Goal: Task Accomplishment & Management: Use online tool/utility

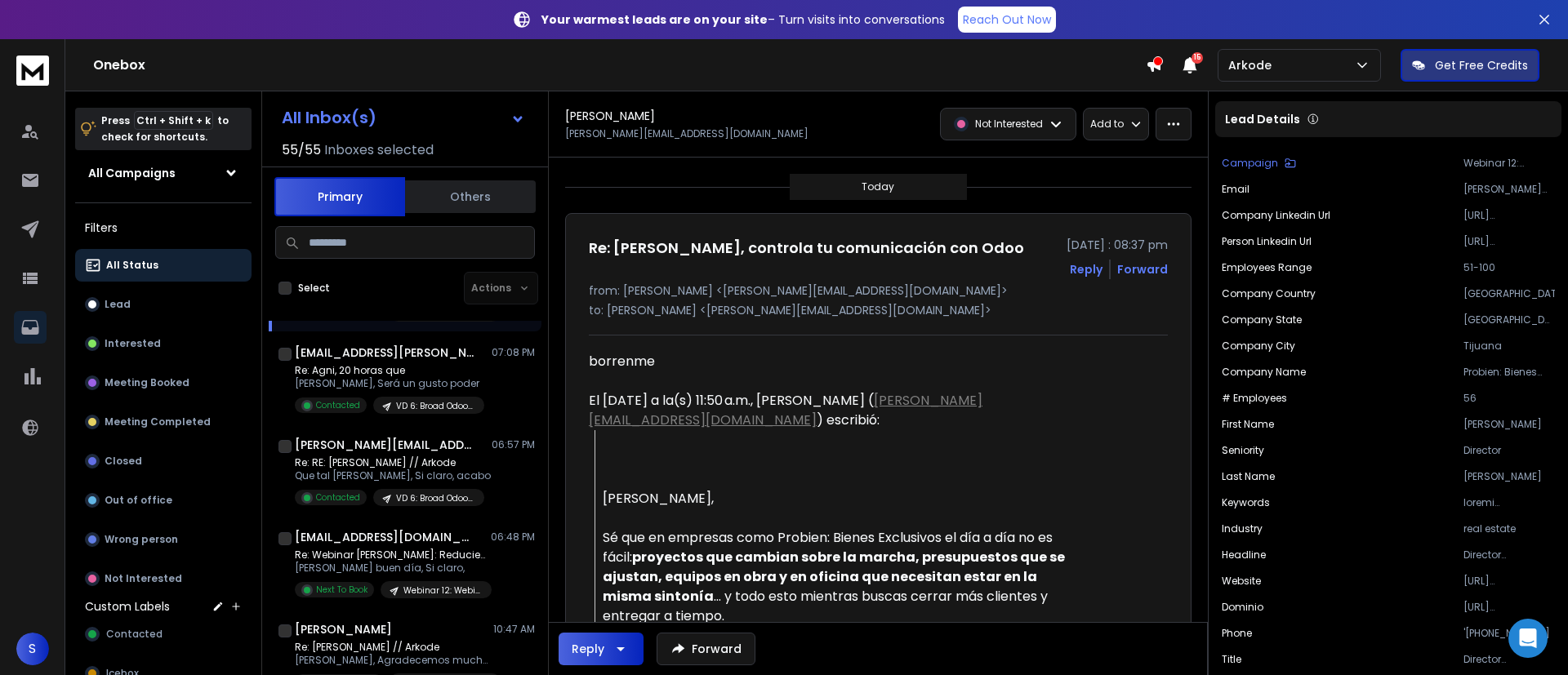
scroll to position [572, 0]
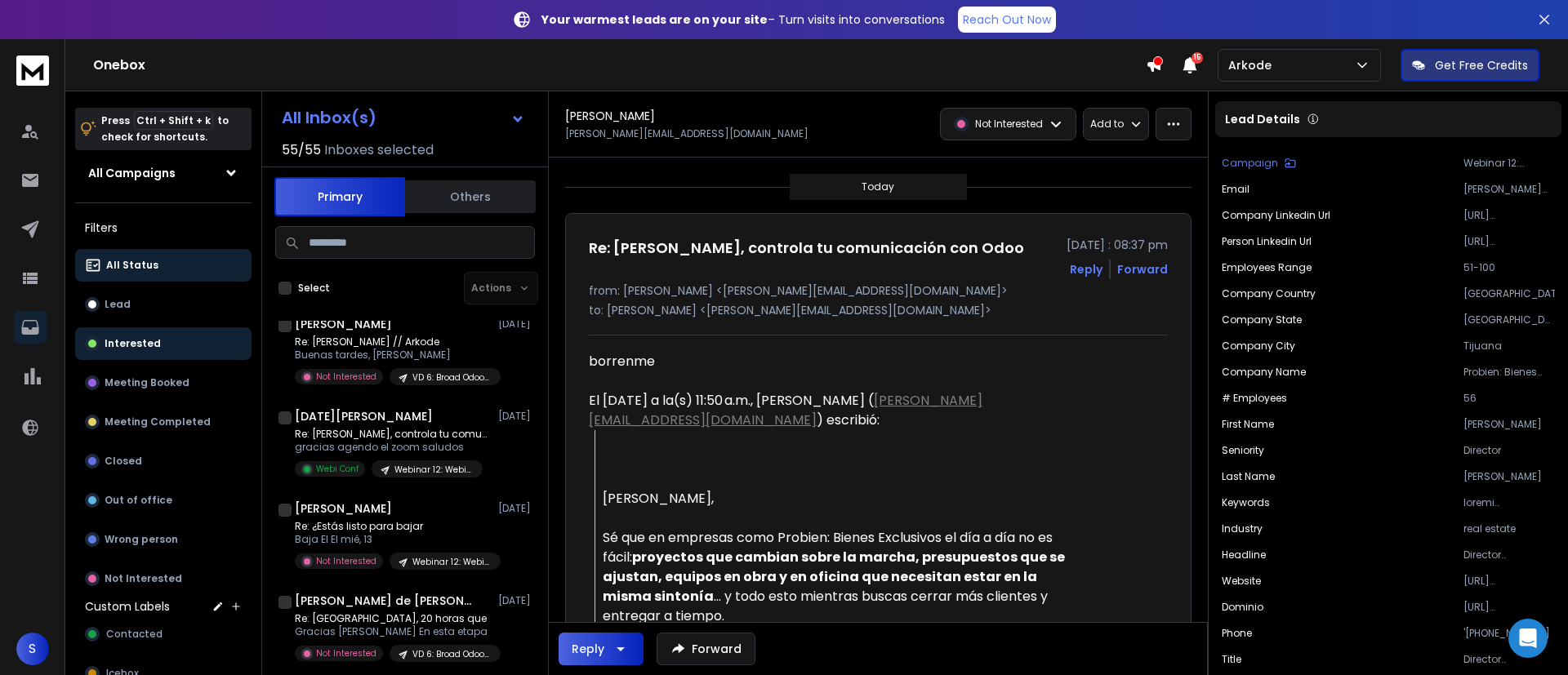
click at [196, 346] on button "Interested" at bounding box center [163, 343] width 176 height 33
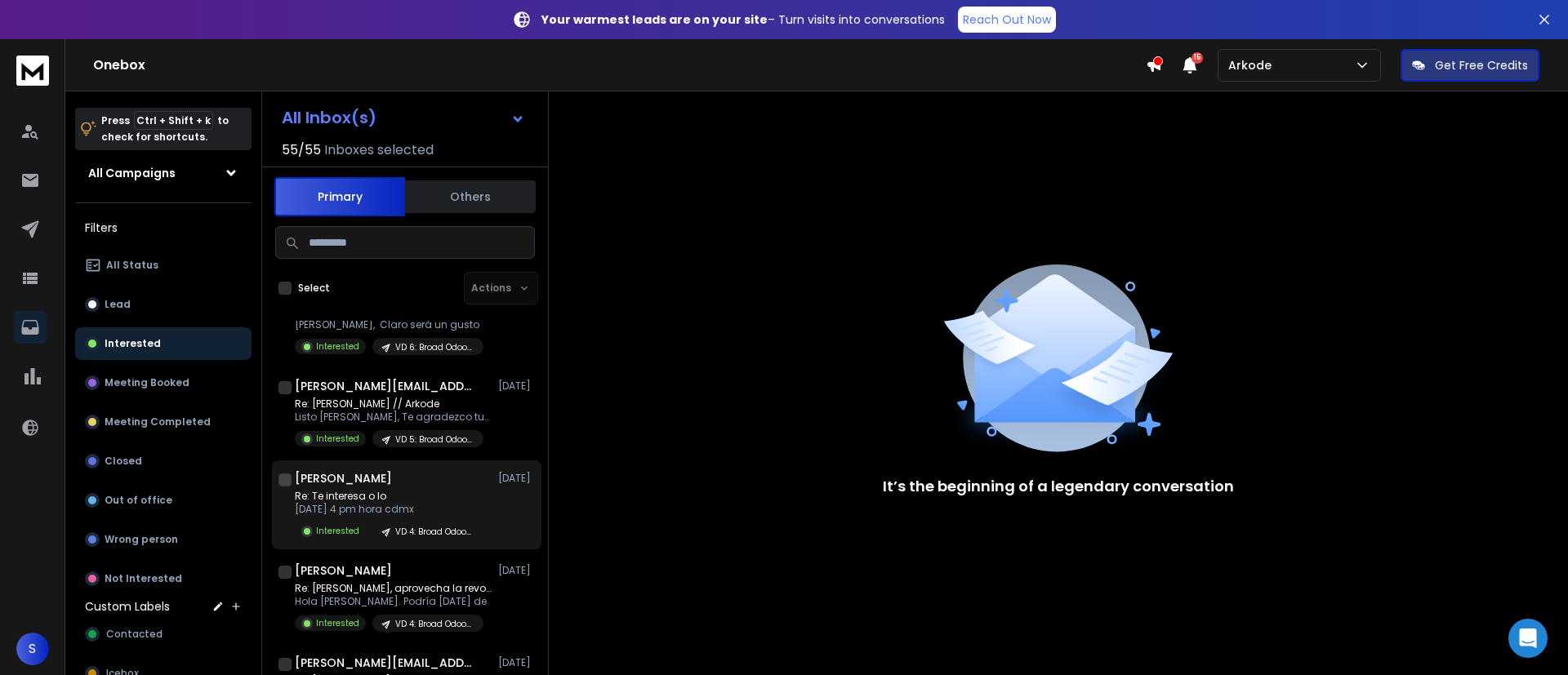
scroll to position [163, 0]
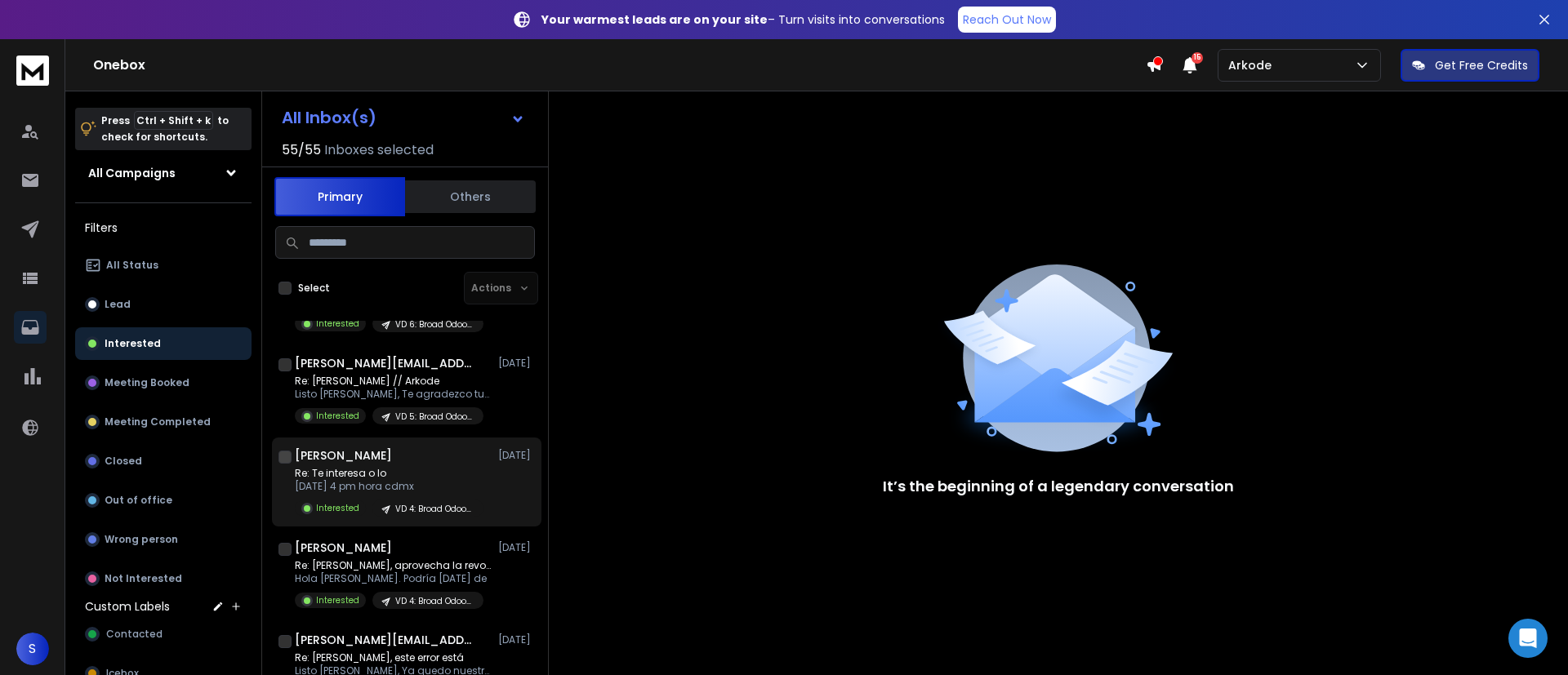
click at [450, 490] on p "[DATE] 4 pm hora cdmx" at bounding box center [389, 487] width 188 height 13
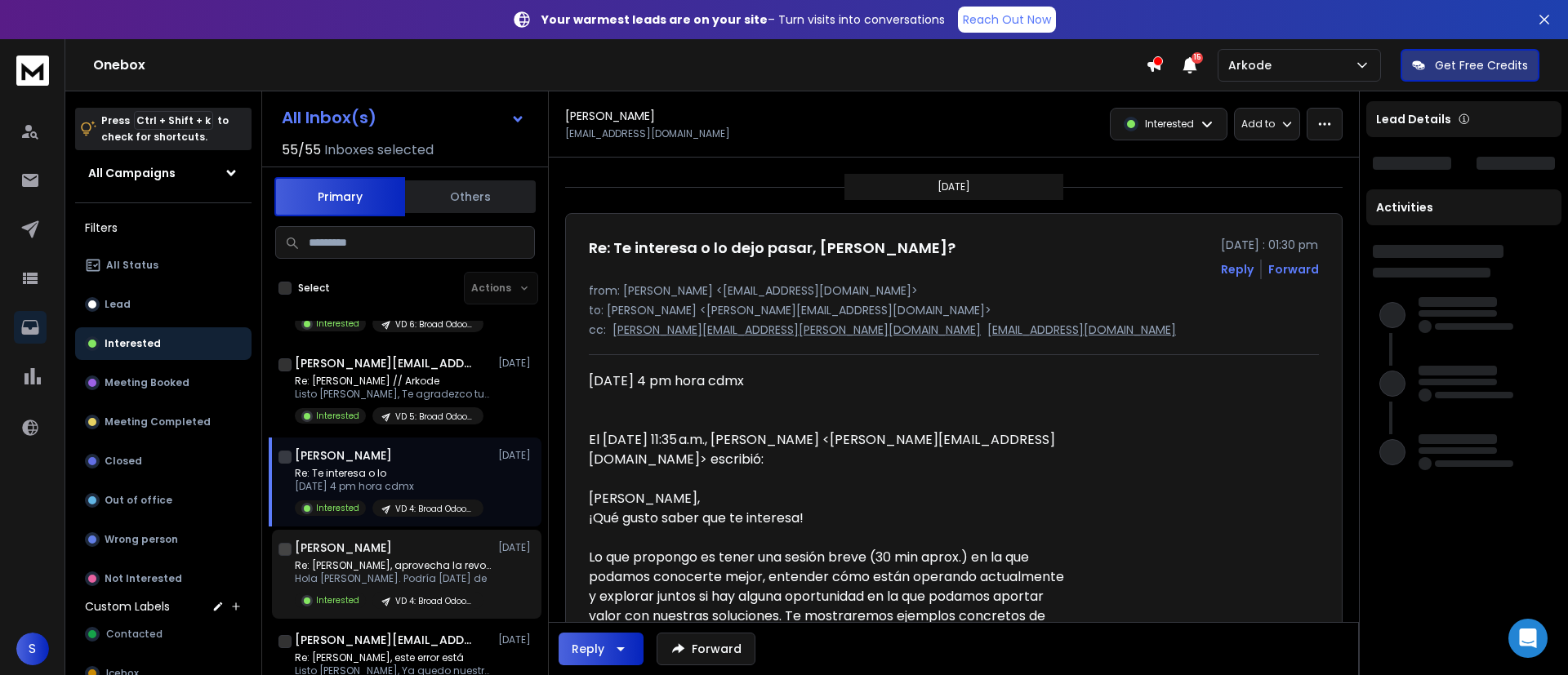
click at [421, 561] on p "Re: [PERSON_NAME], aprovecha la revolución" at bounding box center [393, 565] width 196 height 13
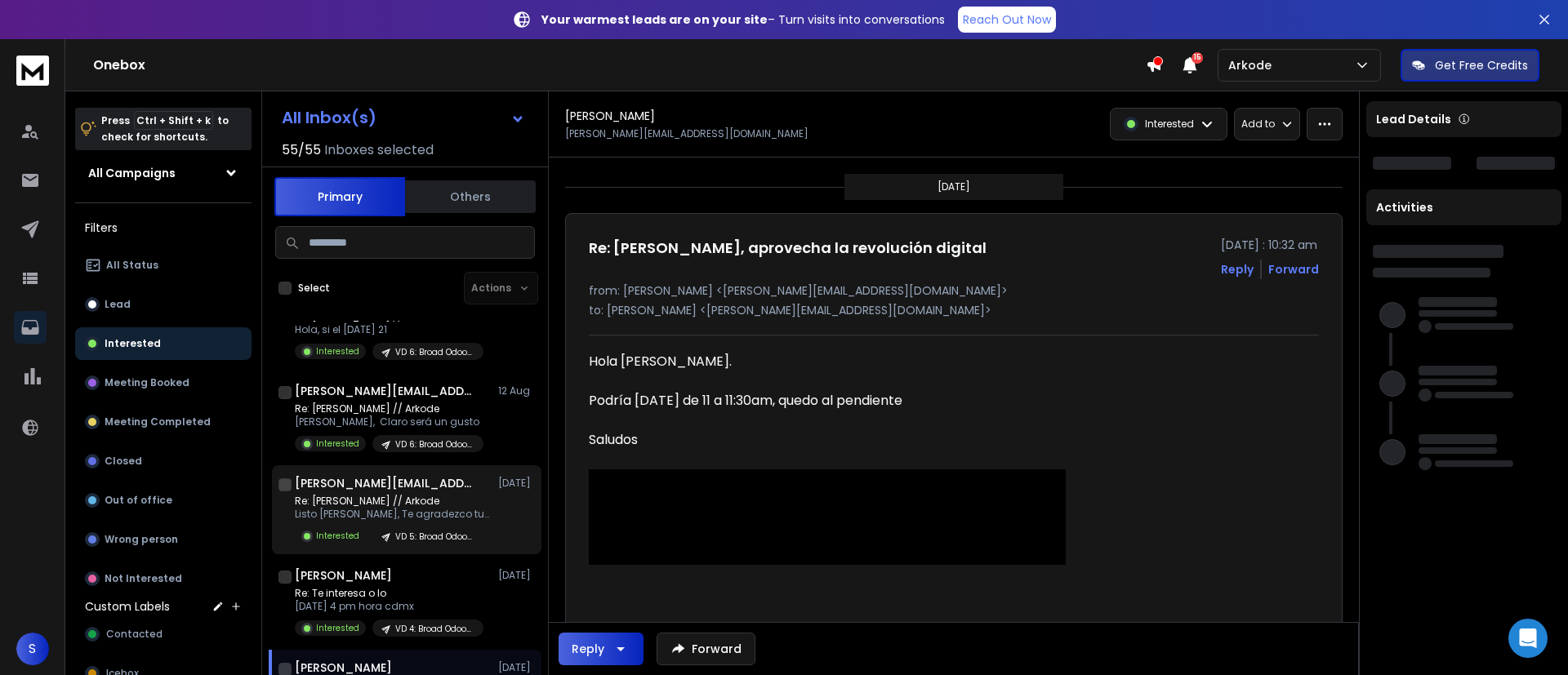
scroll to position [0, 0]
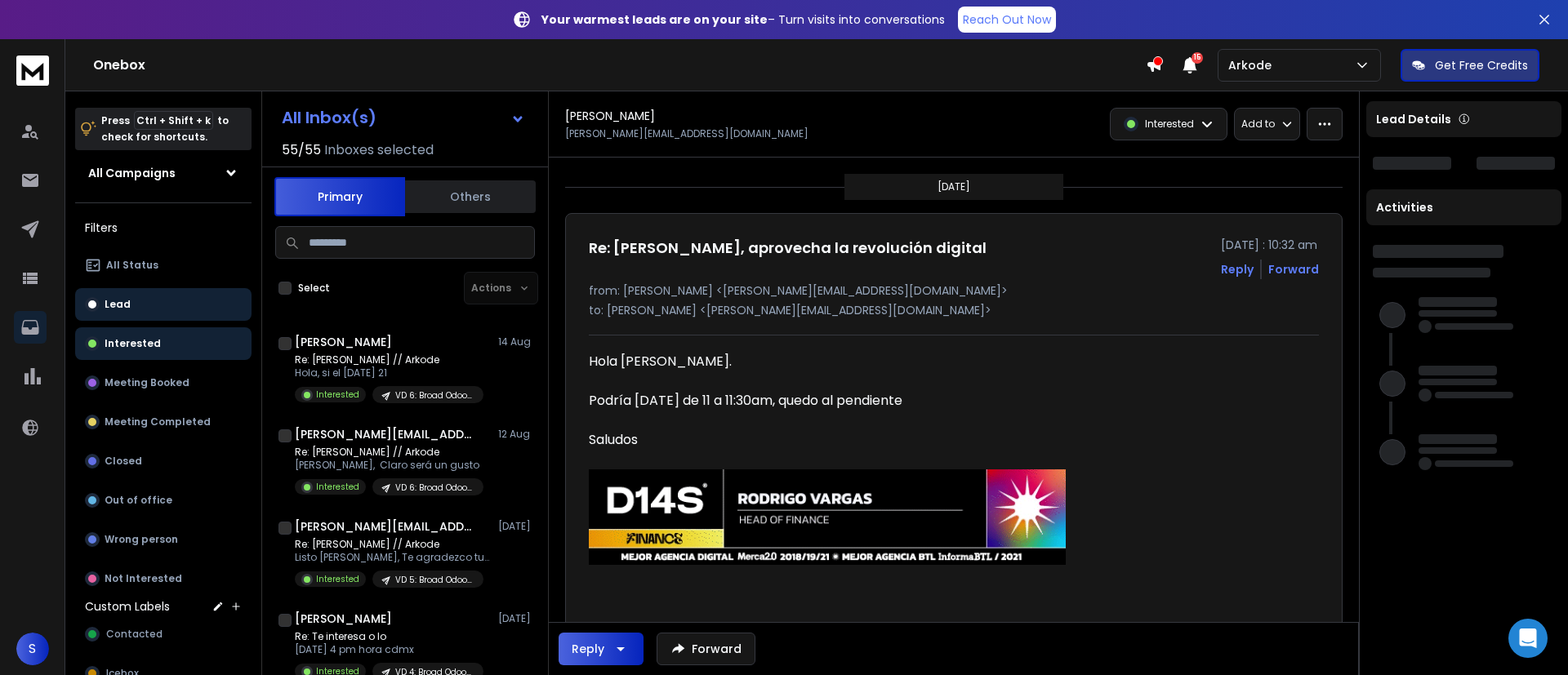
click at [137, 307] on button "Lead" at bounding box center [163, 305] width 176 height 33
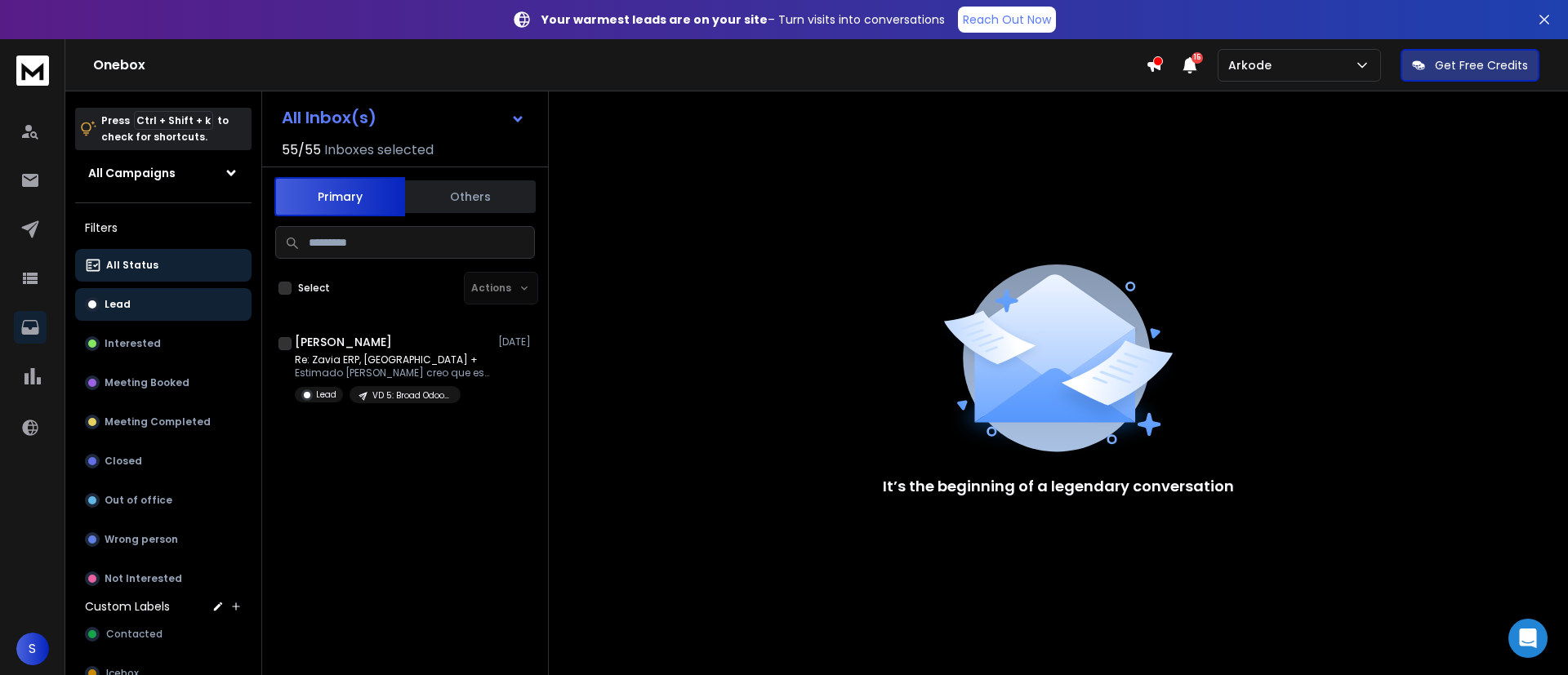
click at [207, 259] on button "All Status" at bounding box center [163, 266] width 176 height 33
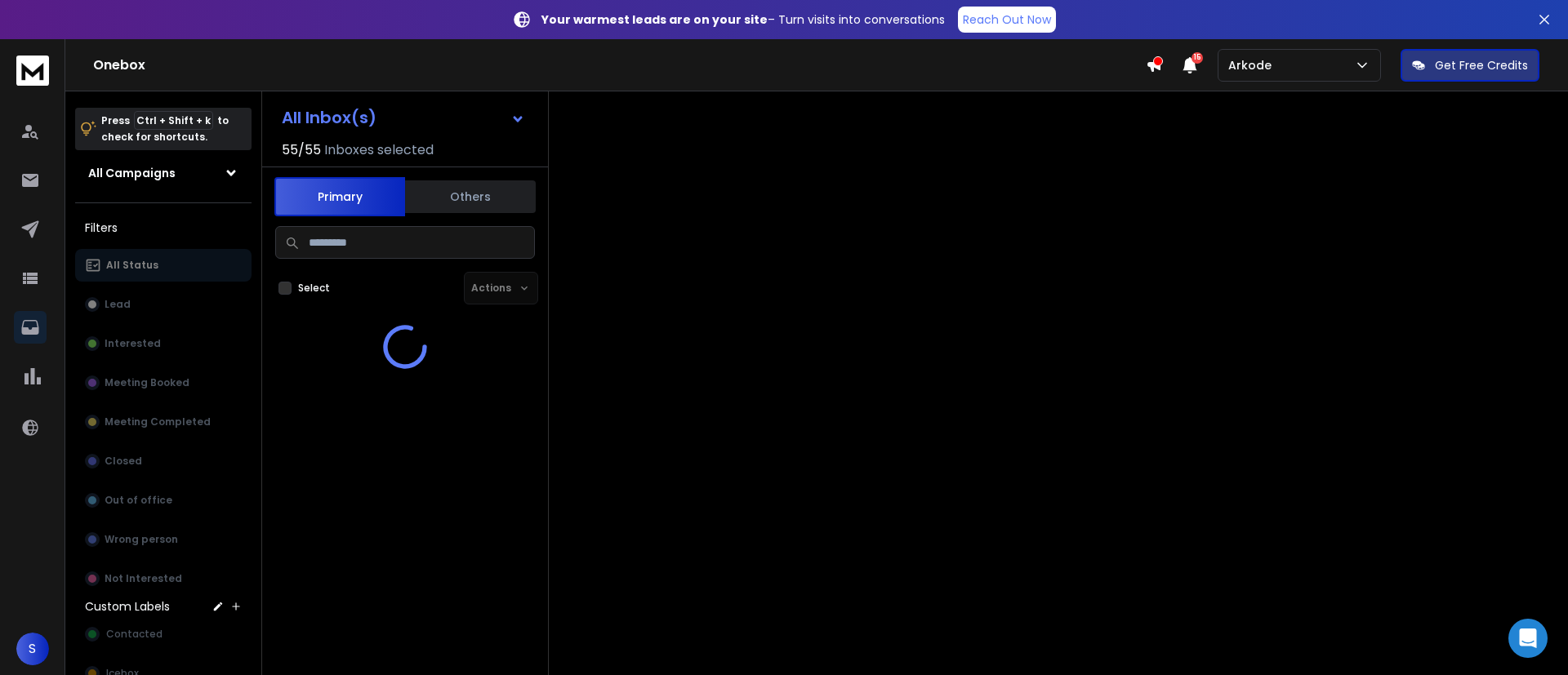
click at [410, 232] on input at bounding box center [405, 243] width 260 height 33
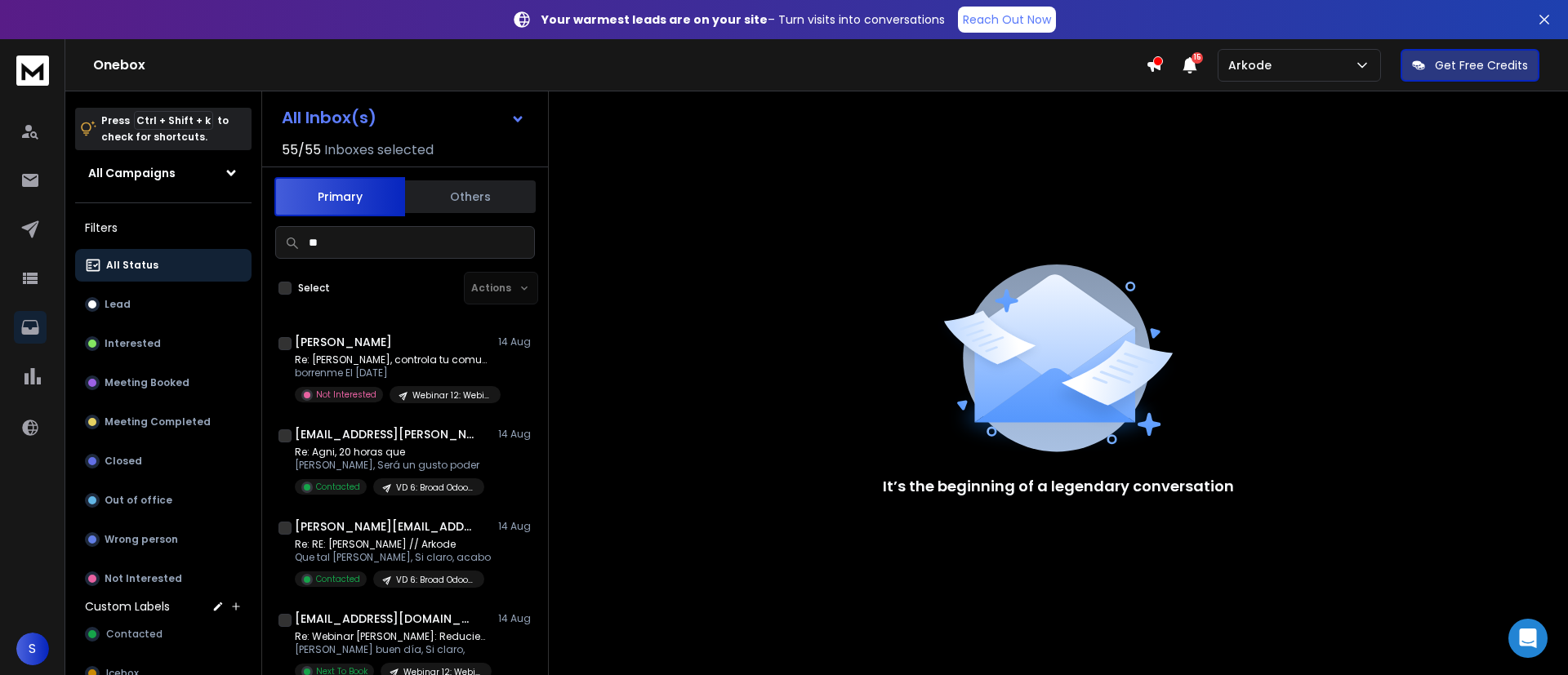
type input "*"
click at [32, 226] on icon at bounding box center [29, 228] width 17 height 17
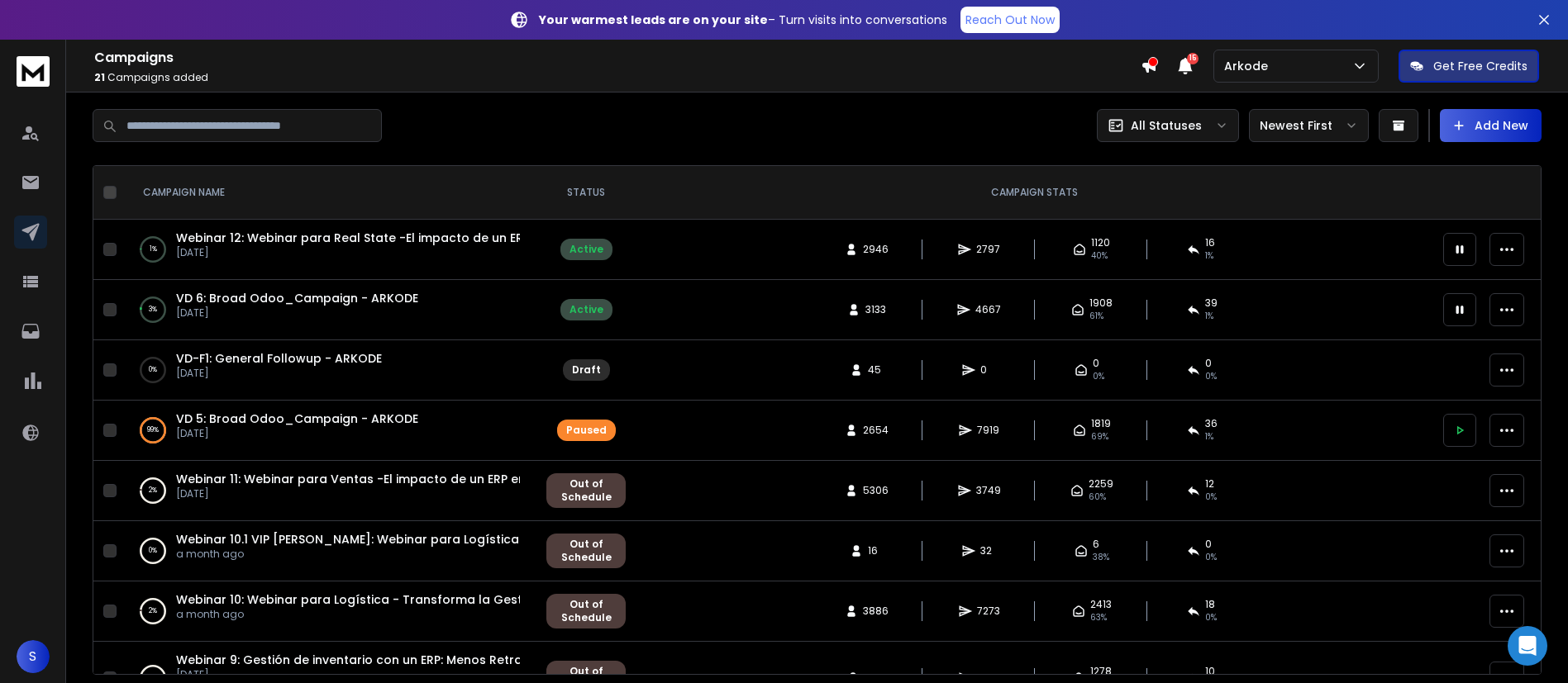
click at [313, 306] on span "VD 6: Broad Odoo_Campaign - ARKODE" at bounding box center [297, 299] width 242 height 17
